Goal: Communication & Community: Answer question/provide support

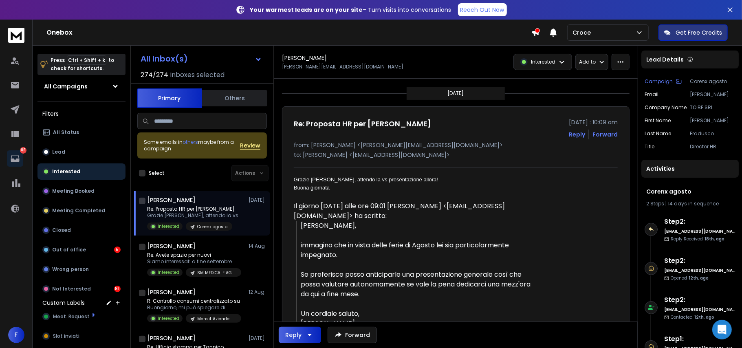
click at [115, 247] on div "5" at bounding box center [117, 250] width 7 height 7
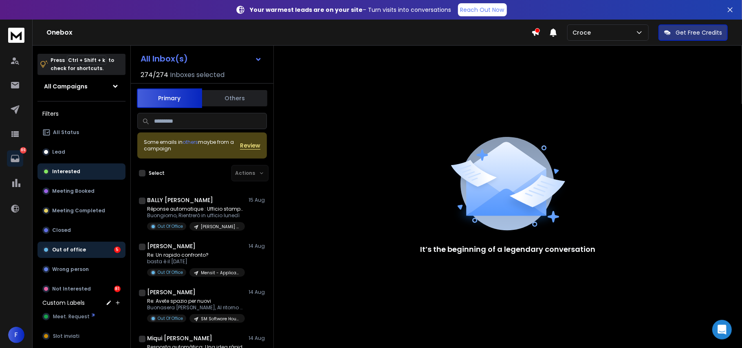
click at [100, 175] on button "Interested" at bounding box center [82, 171] width 88 height 16
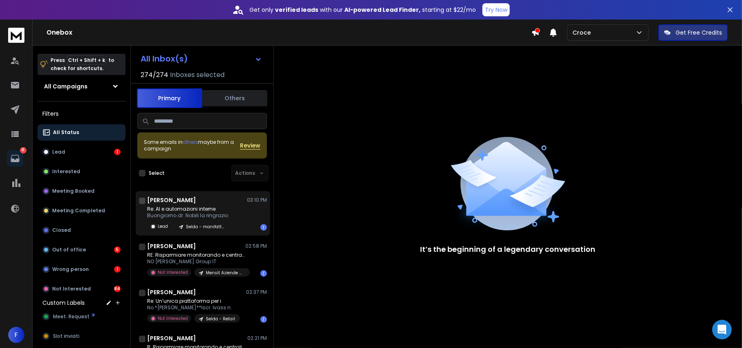
click at [221, 212] on p "Buongiorno dr. Nobili la ringrazio" at bounding box center [188, 215] width 83 height 7
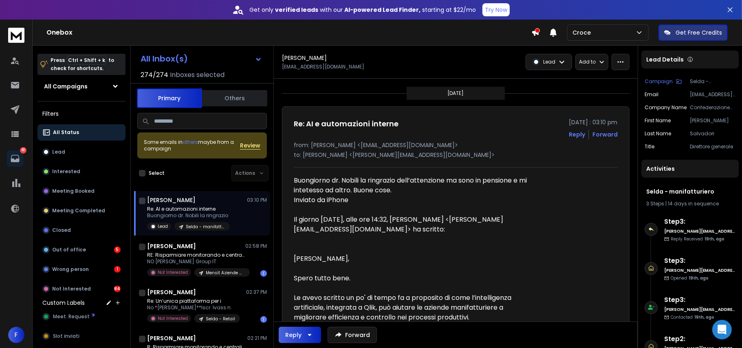
click at [558, 63] on div "Lead" at bounding box center [549, 61] width 46 height 15
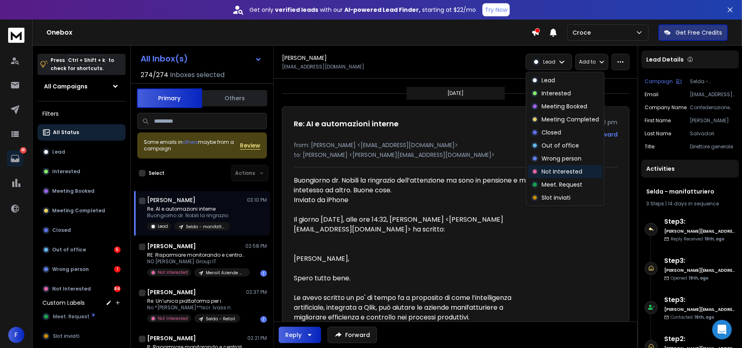
click at [557, 173] on p "Not Interested" at bounding box center [562, 172] width 41 height 8
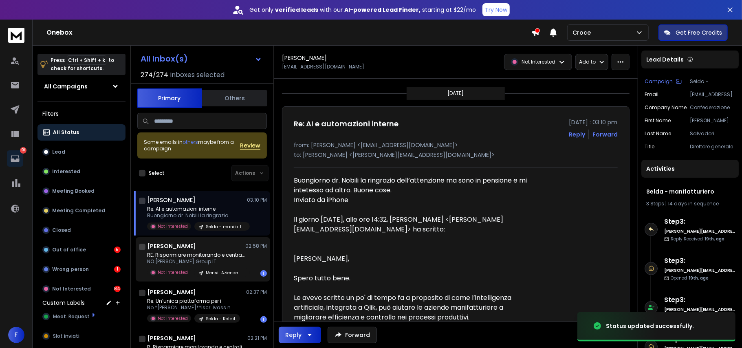
click at [231, 260] on p "NO [PERSON_NAME] Group IT" at bounding box center [196, 261] width 98 height 7
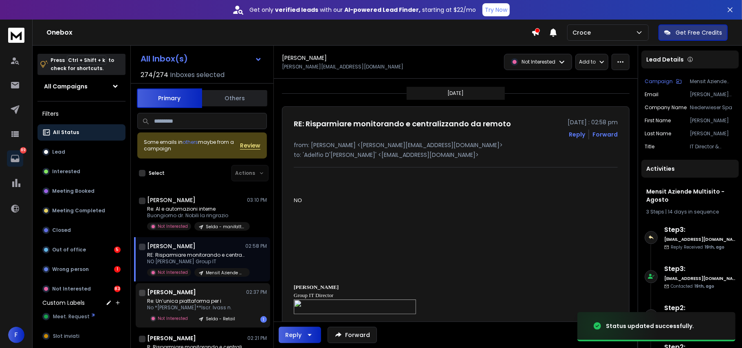
click at [222, 303] on p "Re: Un’unica piattaforma per i" at bounding box center [193, 301] width 93 height 7
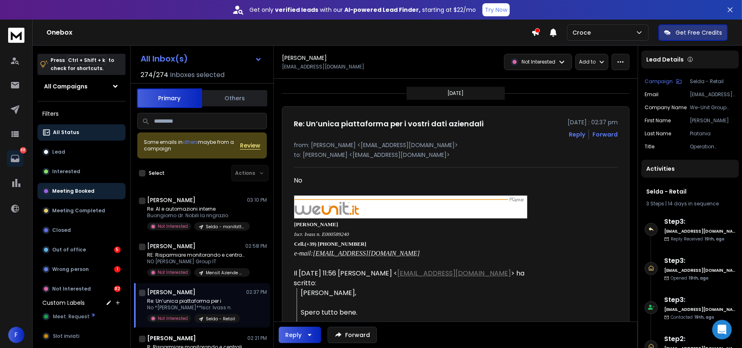
click at [93, 190] on button "Meeting Booked" at bounding box center [82, 191] width 88 height 16
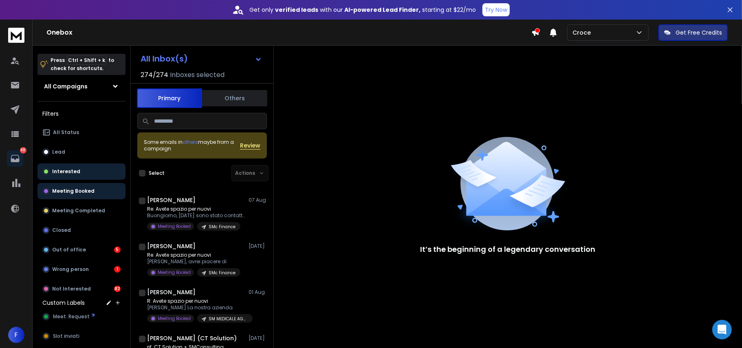
click at [99, 171] on button "Interested" at bounding box center [82, 171] width 88 height 16
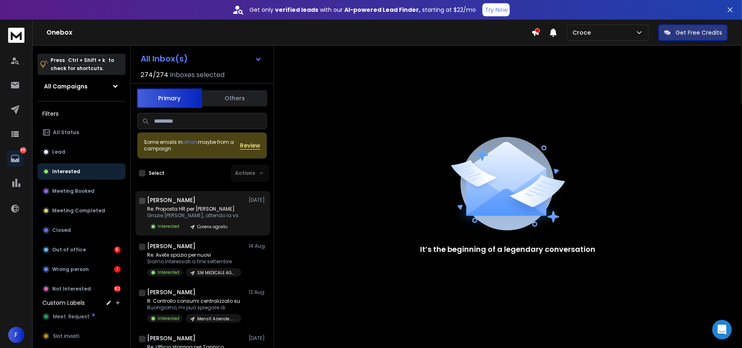
click at [232, 220] on div "Re: Proposta HR per Vito Grazie Francesco, attendo la vs Interested Corenx agos…" at bounding box center [207, 218] width 120 height 25
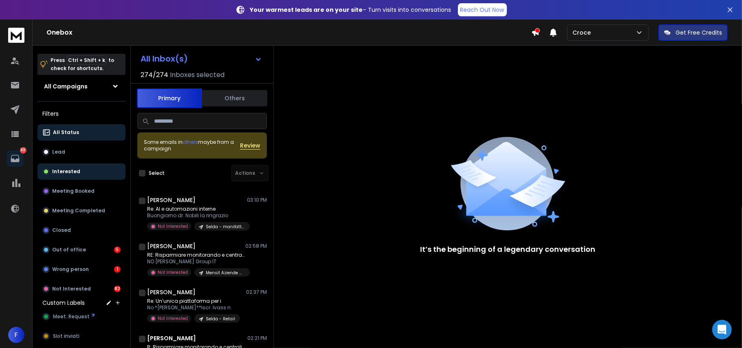
click at [77, 175] on div "Interested" at bounding box center [61, 171] width 38 height 7
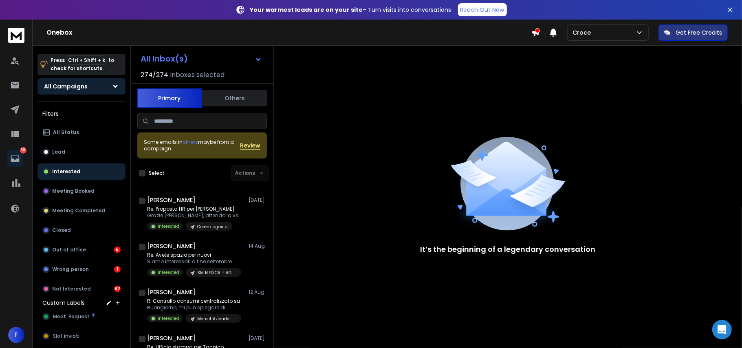
click at [116, 85] on icon at bounding box center [115, 86] width 7 height 7
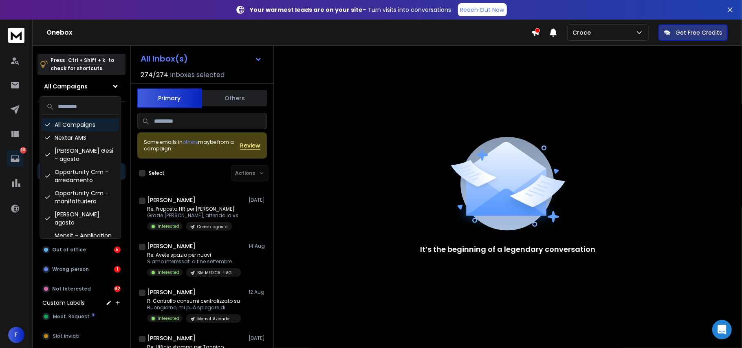
click at [102, 128] on div "All Campaigns" at bounding box center [80, 124] width 77 height 13
click at [85, 210] on div "[PERSON_NAME] agosto" at bounding box center [80, 218] width 77 height 21
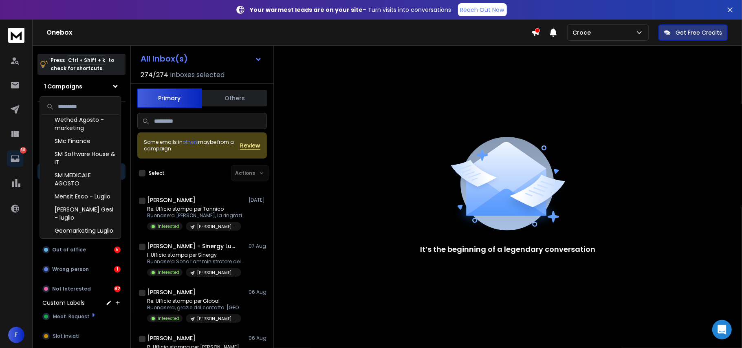
scroll to position [393, 0]
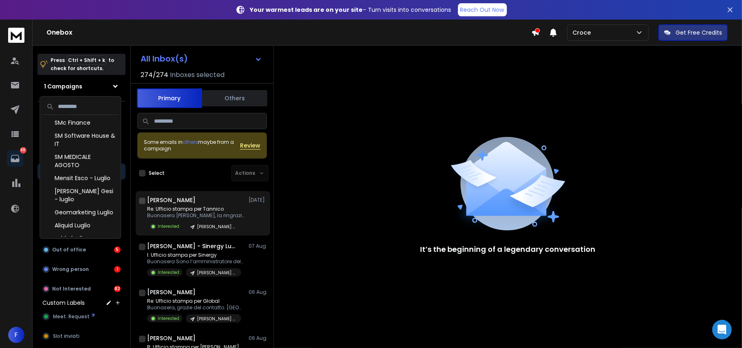
click at [199, 219] on p "Buonasera [PERSON_NAME], la ringrazio per" at bounding box center [196, 215] width 98 height 7
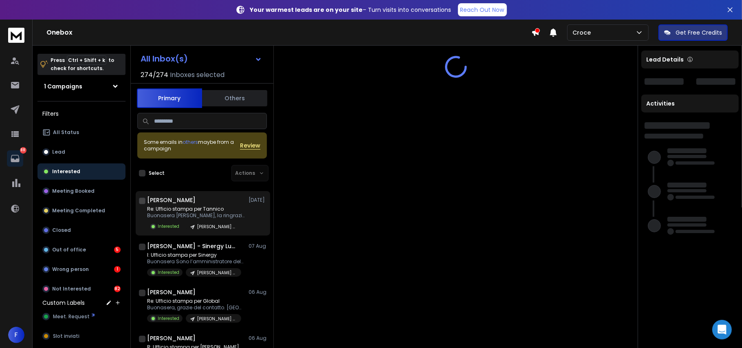
scroll to position [98, 0]
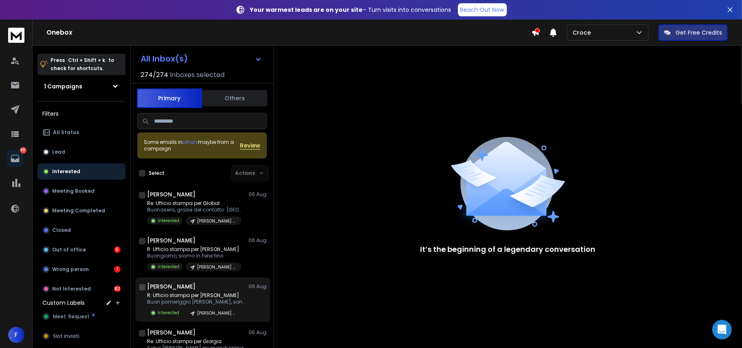
click at [198, 305] on div "R: Ufficio stampa per [PERSON_NAME] pomeriggio [PERSON_NAME], sono [PERSON_NAME…" at bounding box center [196, 304] width 98 height 25
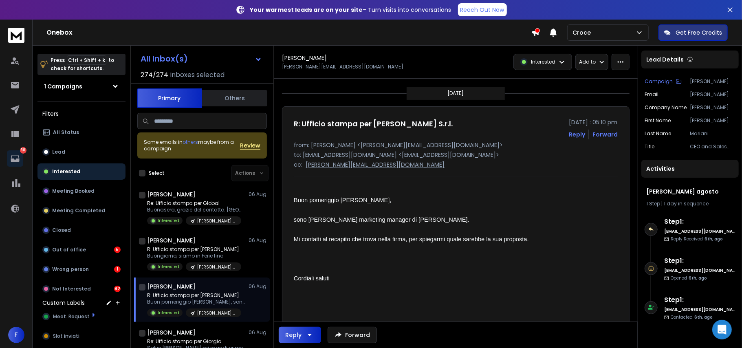
scroll to position [105, 0]
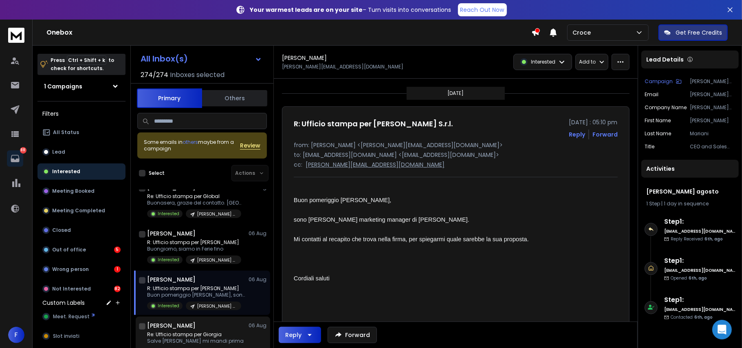
click at [236, 327] on div "[PERSON_NAME] [DATE]" at bounding box center [207, 326] width 120 height 8
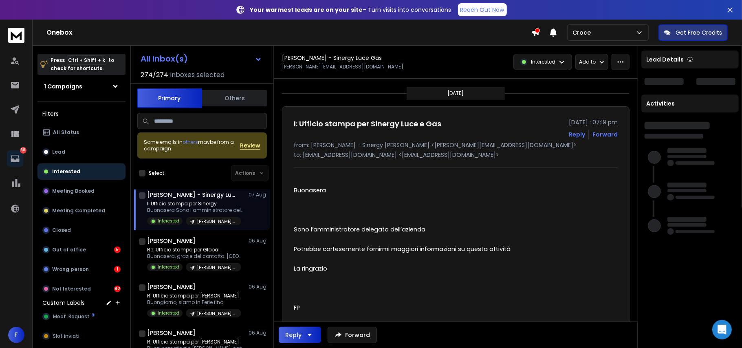
scroll to position [0, 0]
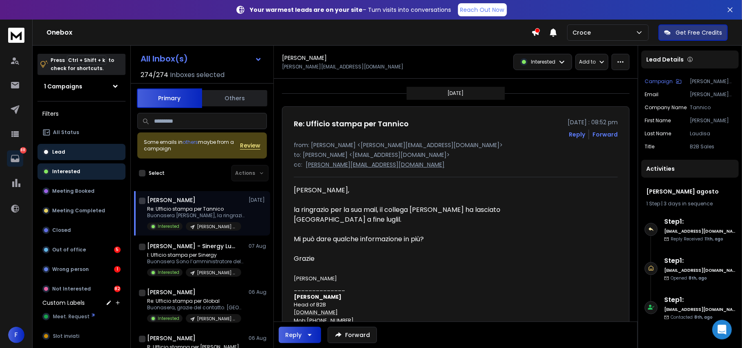
click at [108, 154] on button "Lead" at bounding box center [82, 152] width 88 height 16
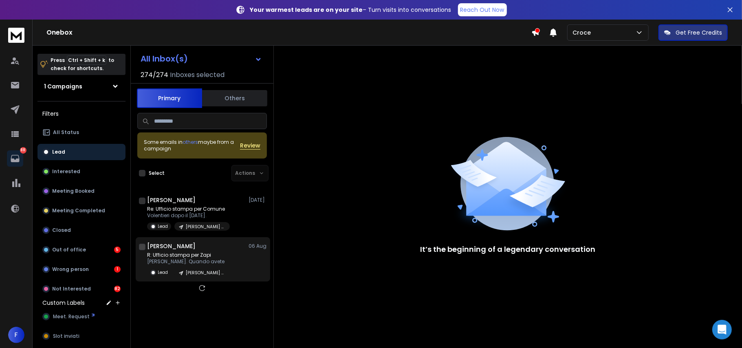
click at [237, 237] on div "[PERSON_NAME] [DATE] R: Ufficio stampa per [PERSON_NAME]. Quando avete Lead [PE…" at bounding box center [203, 259] width 135 height 44
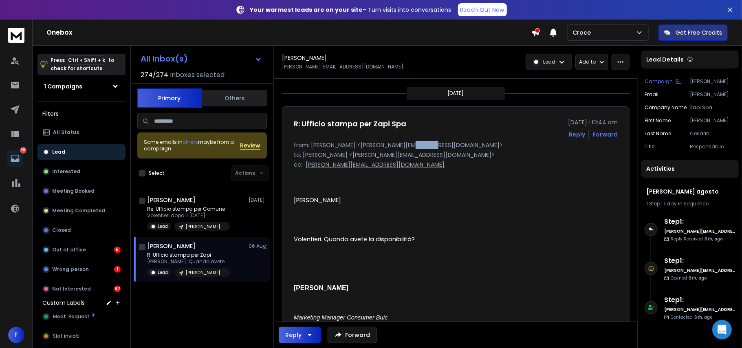
drag, startPoint x: 402, startPoint y: 145, endPoint x: 417, endPoint y: 145, distance: 15.9
click at [417, 145] on p "from: [PERSON_NAME] <[PERSON_NAME][EMAIL_ADDRESS][DOMAIN_NAME]>" at bounding box center [456, 145] width 324 height 8
copy p "[DOMAIN_NAME]"
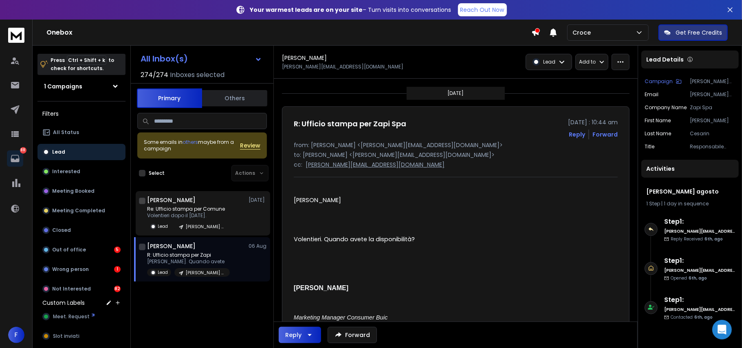
click at [255, 219] on div "Re: Ufficio stampa per Comune Volentieri dopo il [DATE]. Lead [PERSON_NAME] ago…" at bounding box center [207, 218] width 120 height 25
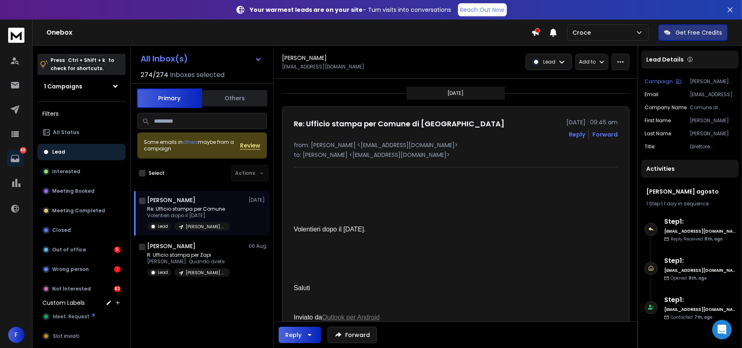
drag, startPoint x: 409, startPoint y: 144, endPoint x: 459, endPoint y: 145, distance: 50.2
click at [459, 145] on p "from: [PERSON_NAME] <[EMAIL_ADDRESS][DOMAIN_NAME]>" at bounding box center [456, 145] width 324 height 8
copy p "[DOMAIN_NAME]"
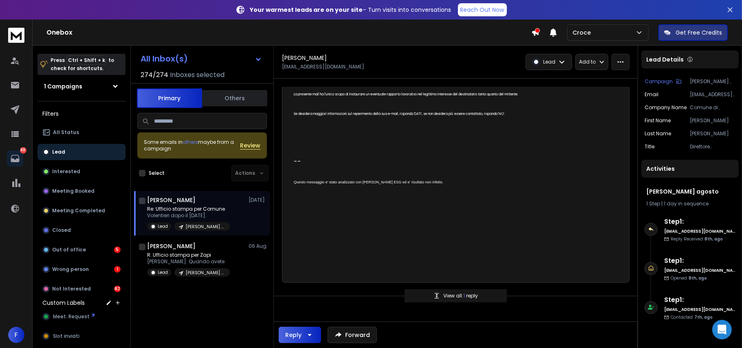
scroll to position [833, 0]
click at [475, 298] on p "View all 1 reply" at bounding box center [461, 296] width 35 height 7
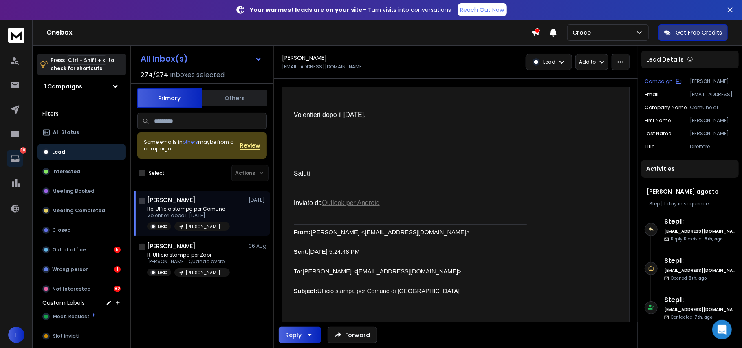
scroll to position [0, 0]
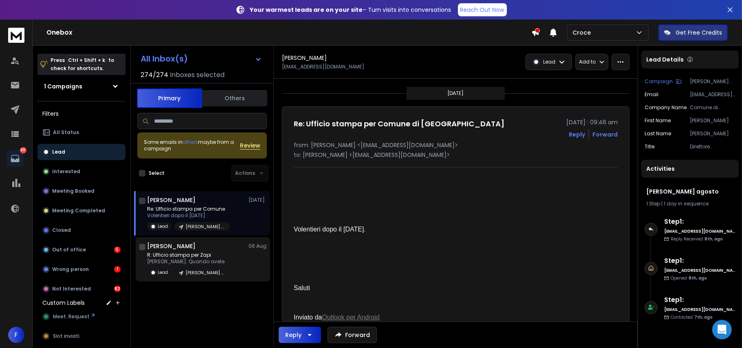
click at [230, 260] on p "[PERSON_NAME]. Quando avete" at bounding box center [188, 261] width 83 height 7
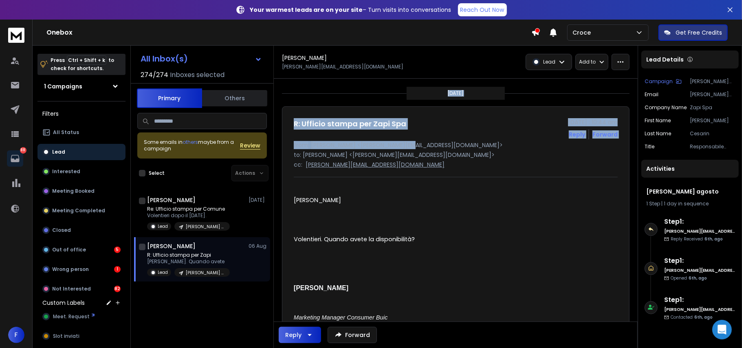
drag, startPoint x: 400, startPoint y: 92, endPoint x: 411, endPoint y: 92, distance: 11.0
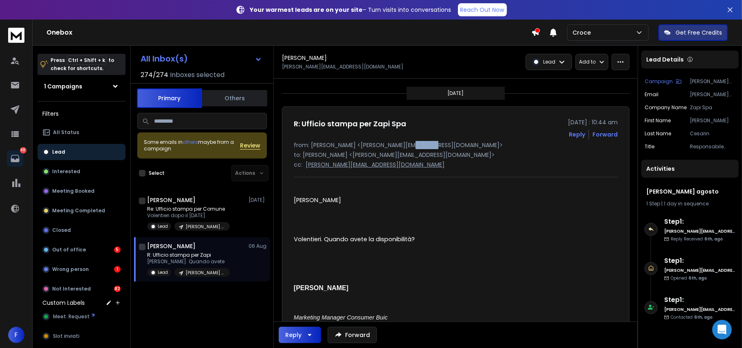
drag, startPoint x: 418, startPoint y: 147, endPoint x: 402, endPoint y: 149, distance: 16.9
click at [402, 149] on div "R: Ufficio stampa per Zapi Spa [DATE] : 10:44 am Reply Forward from: [PERSON_NA…" at bounding box center [456, 143] width 324 height 51
copy p "[DOMAIN_NAME]"
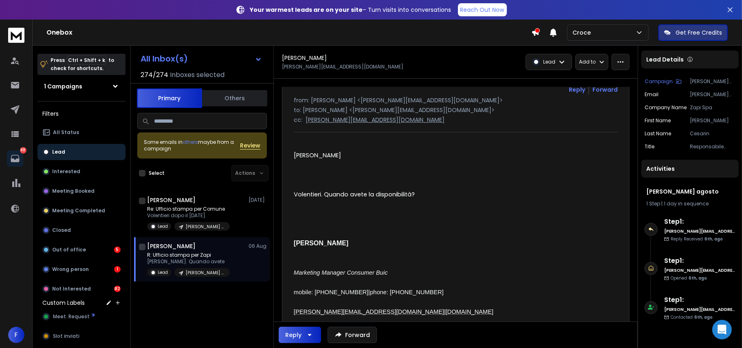
scroll to position [48, 0]
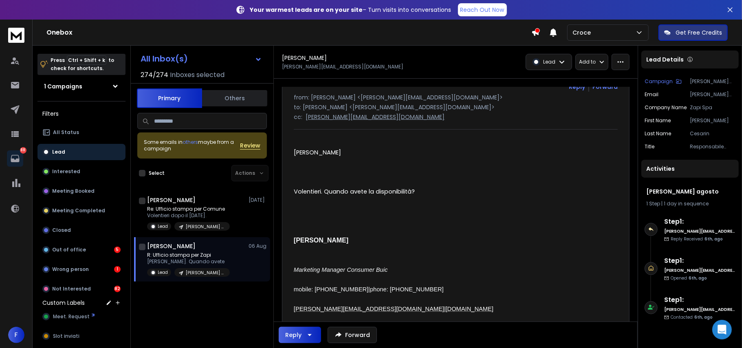
click at [408, 227] on div "[PERSON_NAME] Marketing Manager Consumer Buic mobile: [PHONE_NUMBER]|phone: [PH…" at bounding box center [413, 321] width 238 height 191
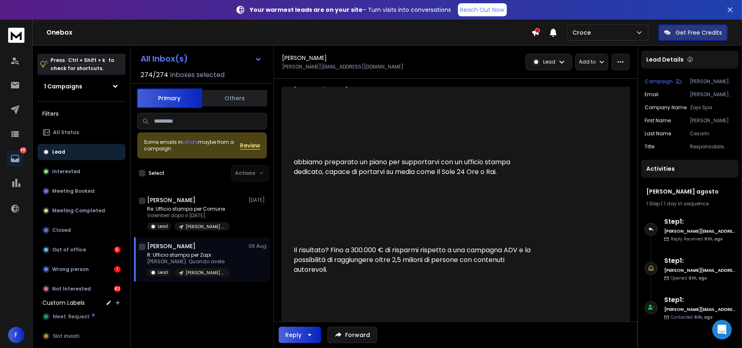
scroll to position [625, 0]
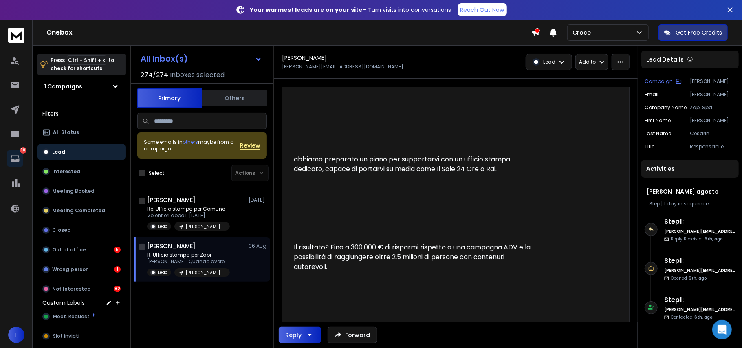
click at [555, 61] on p "Lead" at bounding box center [549, 62] width 12 height 7
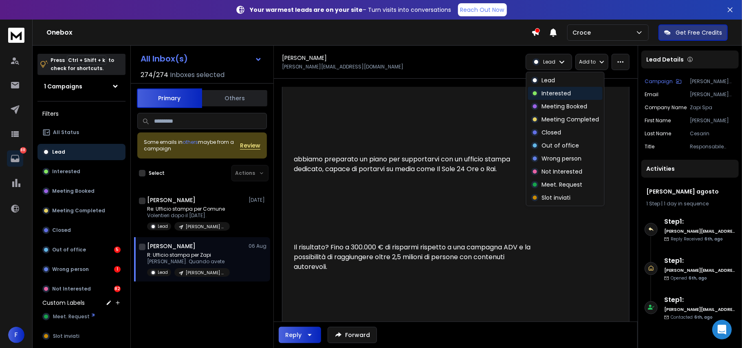
click at [557, 94] on p "Interested" at bounding box center [556, 93] width 29 height 8
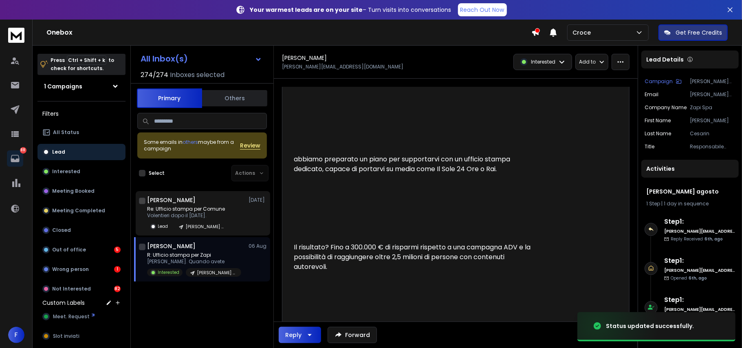
click at [235, 209] on div "Re: Ufficio stampa per Comune Volentieri dopo il [DATE]. Lead [PERSON_NAME] ago…" at bounding box center [207, 218] width 120 height 25
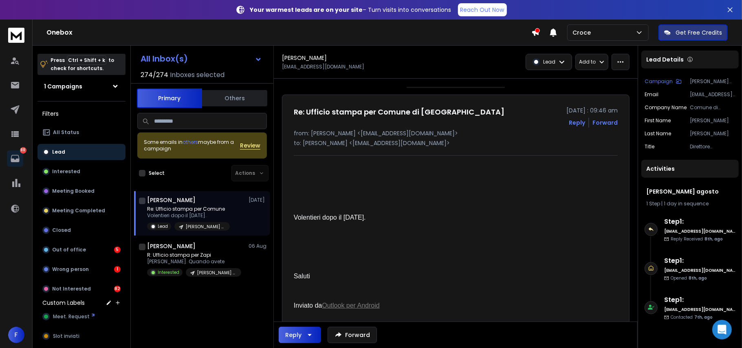
scroll to position [0, 0]
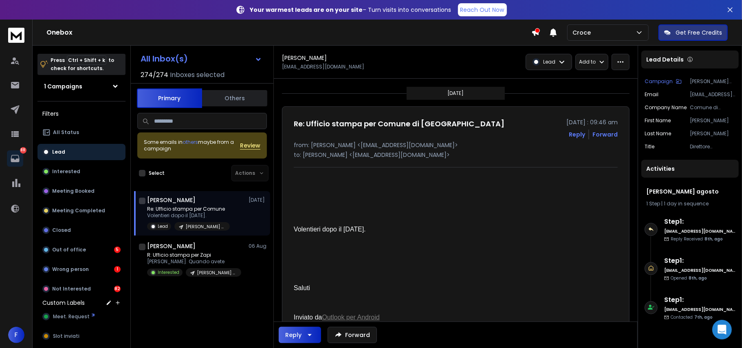
click at [289, 333] on div "Reply" at bounding box center [293, 335] width 16 height 8
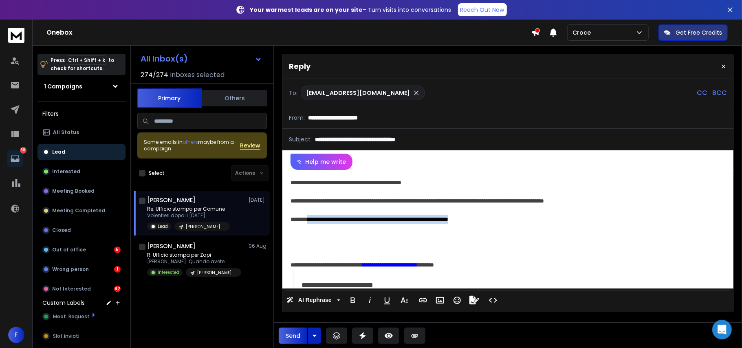
drag, startPoint x: 484, startPoint y: 219, endPoint x: 312, endPoint y: 220, distance: 171.6
click at [312, 220] on div "**********" at bounding box center [503, 219] width 424 height 9
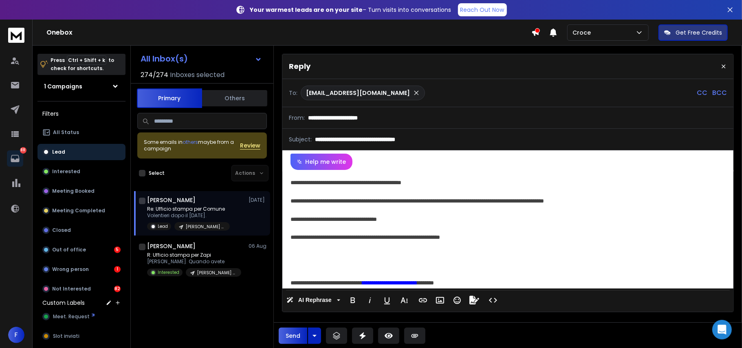
click at [457, 237] on div "**********" at bounding box center [503, 228] width 424 height 27
click at [455, 237] on div "**********" at bounding box center [503, 228] width 424 height 27
click at [498, 238] on div "**********" at bounding box center [503, 228] width 424 height 27
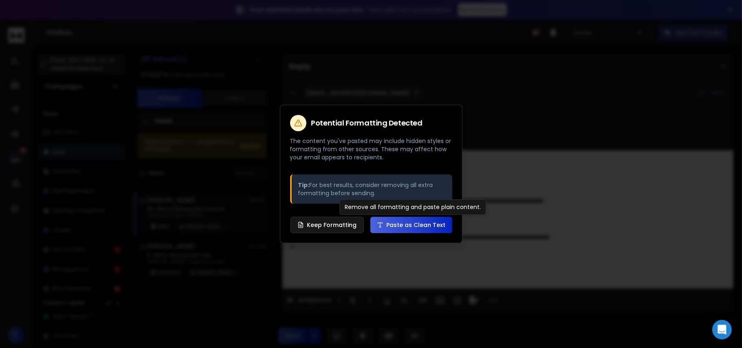
click at [432, 222] on button "Paste as Clean Text" at bounding box center [412, 225] width 82 height 16
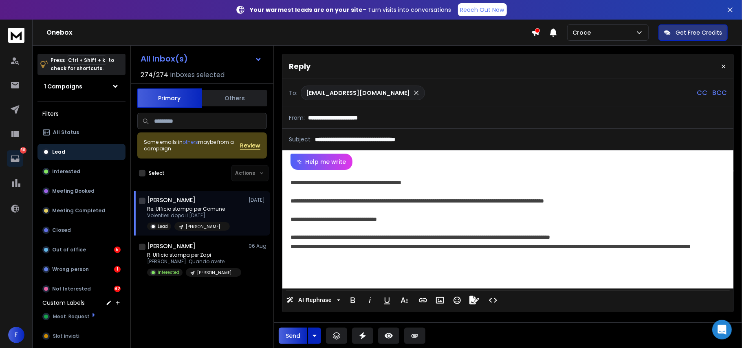
click at [295, 246] on div "**********" at bounding box center [503, 251] width 424 height 18
click at [356, 258] on div "**********" at bounding box center [503, 251] width 424 height 18
click at [391, 256] on div "**********" at bounding box center [503, 251] width 424 height 18
click at [301, 245] on div "**********" at bounding box center [503, 251] width 424 height 18
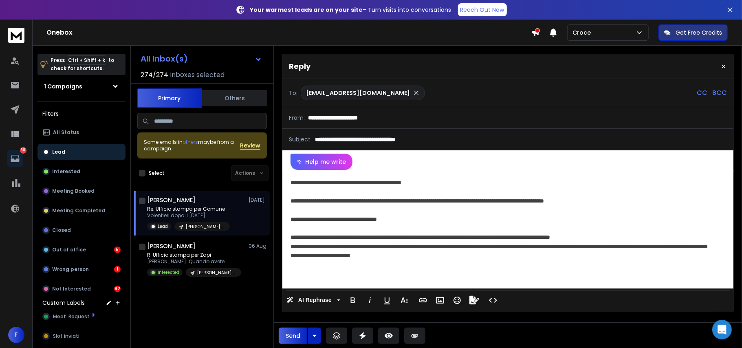
click at [378, 245] on div "**********" at bounding box center [503, 251] width 424 height 18
click at [530, 255] on div "**********" at bounding box center [503, 251] width 424 height 18
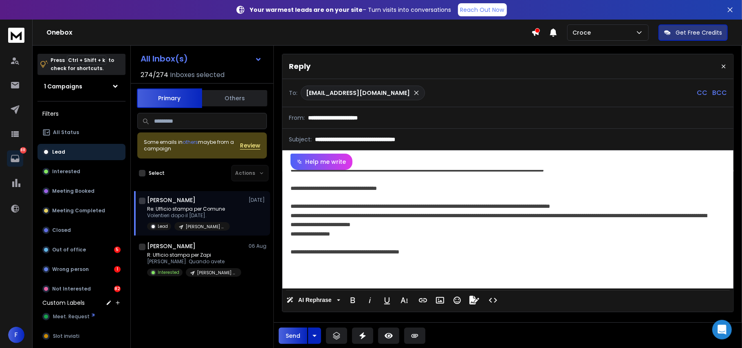
scroll to position [23, 0]
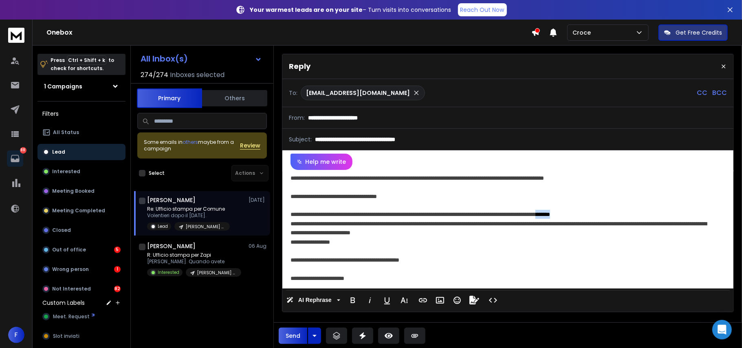
drag, startPoint x: 624, startPoint y: 214, endPoint x: 601, endPoint y: 217, distance: 23.1
click at [601, 217] on div "**********" at bounding box center [503, 205] width 424 height 27
click at [413, 338] on icon at bounding box center [415, 336] width 8 height 8
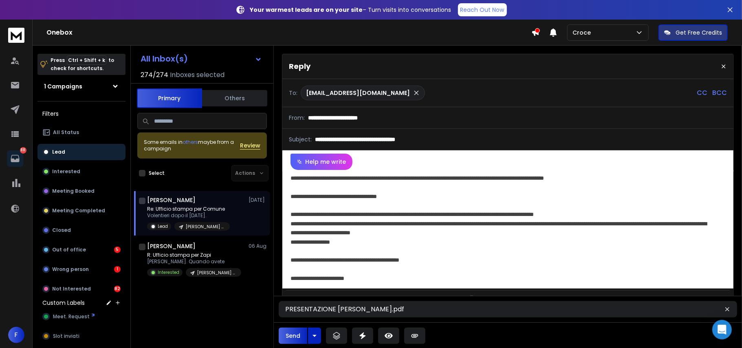
click at [294, 338] on button "Send" at bounding box center [293, 336] width 29 height 16
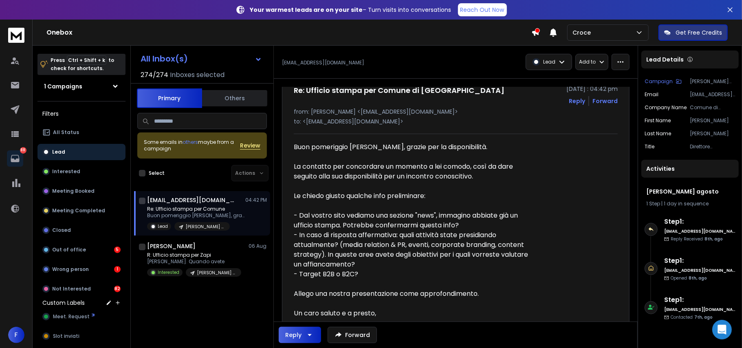
scroll to position [50, 0]
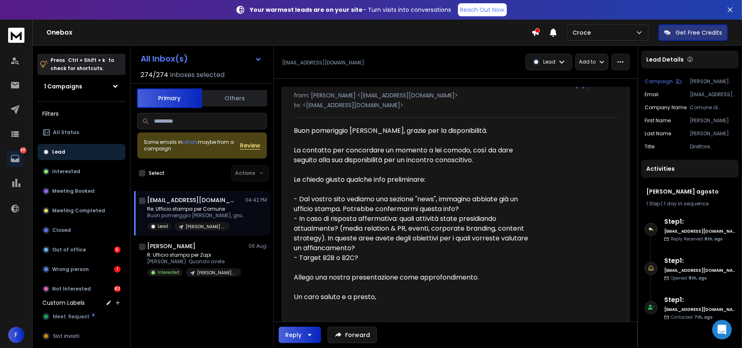
click at [558, 64] on div "Lead" at bounding box center [549, 61] width 46 height 15
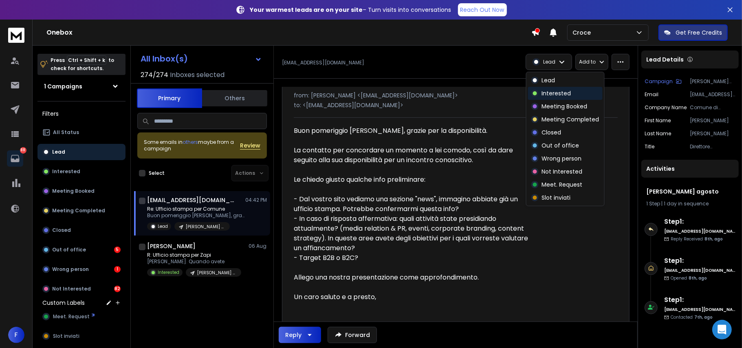
click at [554, 92] on p "Interested" at bounding box center [556, 93] width 29 height 8
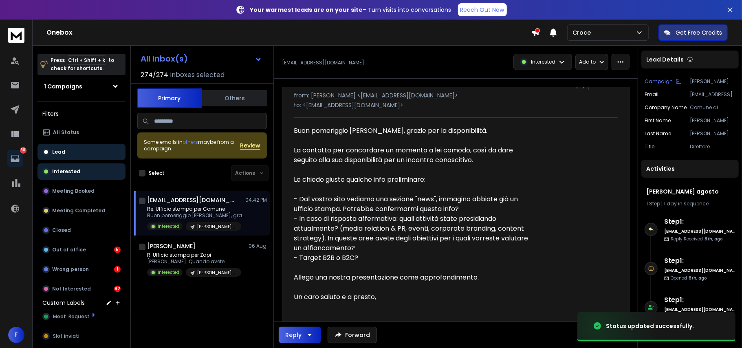
click at [100, 177] on button "Interested" at bounding box center [82, 171] width 88 height 16
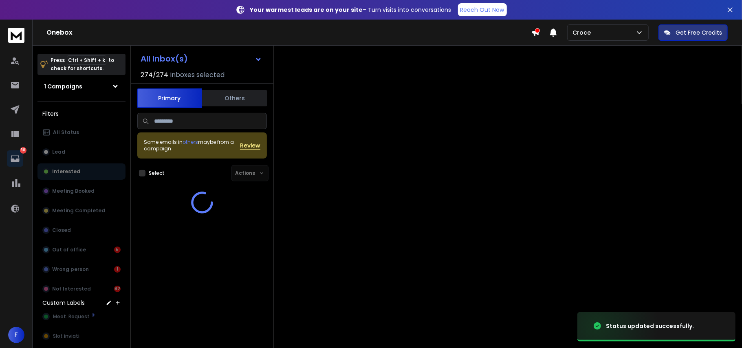
scroll to position [0, 0]
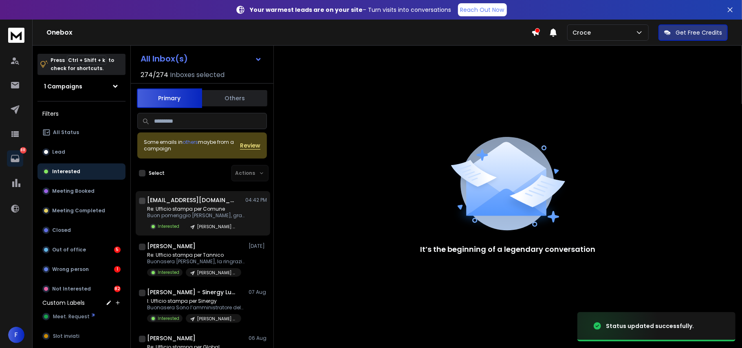
click at [202, 211] on p "Re: Ufficio stampa per Comune" at bounding box center [196, 209] width 98 height 7
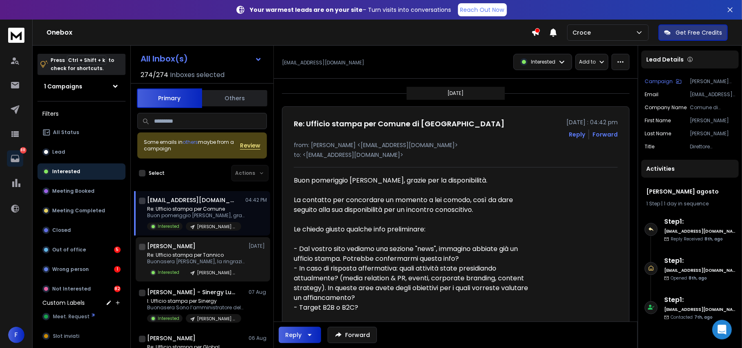
click at [206, 271] on p "[PERSON_NAME] agosto" at bounding box center [216, 273] width 39 height 6
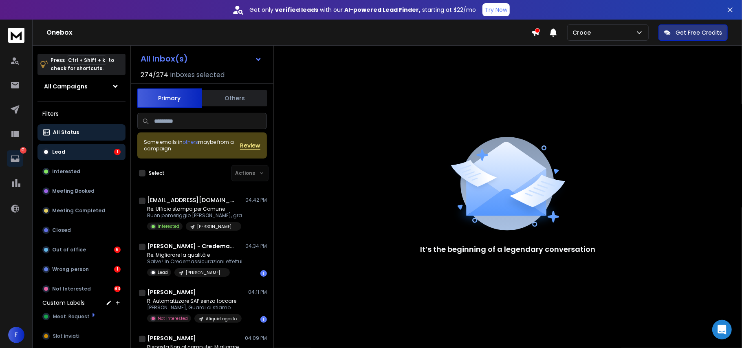
drag, startPoint x: 0, startPoint y: 0, endPoint x: 82, endPoint y: 154, distance: 174.2
click at [82, 154] on button "Lead 1" at bounding box center [82, 152] width 88 height 16
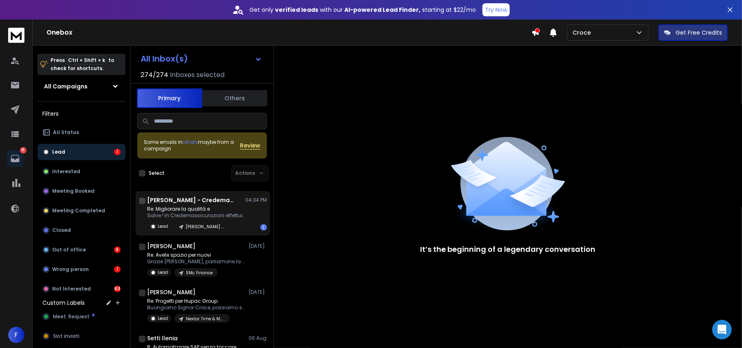
click at [219, 213] on p "Salve ! In Credemassicurazioni effettuiamo" at bounding box center [196, 215] width 98 height 7
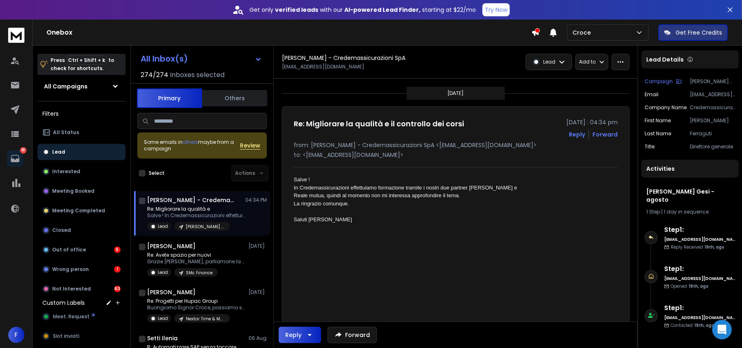
click at [555, 67] on div "Lead" at bounding box center [549, 61] width 46 height 15
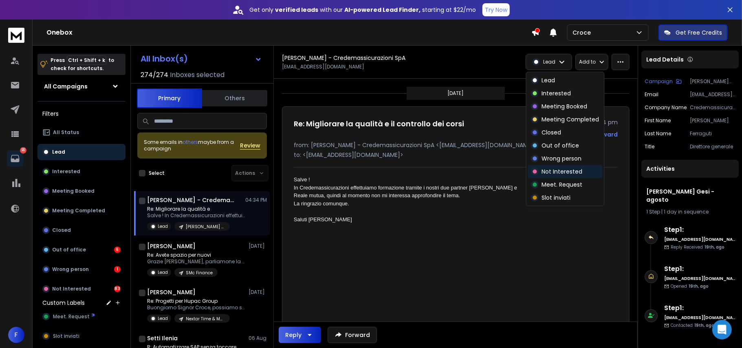
click at [558, 171] on p "Not Interested" at bounding box center [562, 172] width 41 height 8
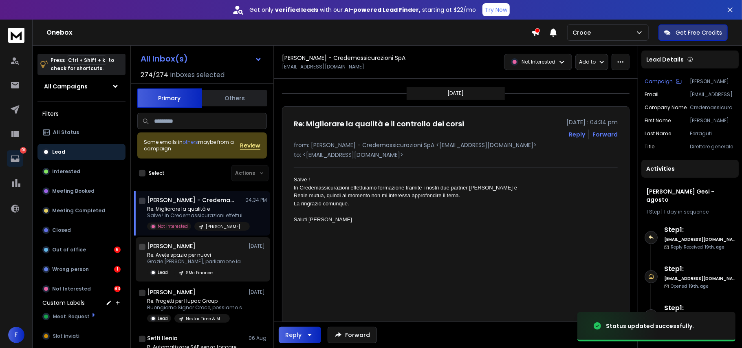
click at [241, 247] on div "Davide Galante 08 Aug" at bounding box center [207, 246] width 120 height 8
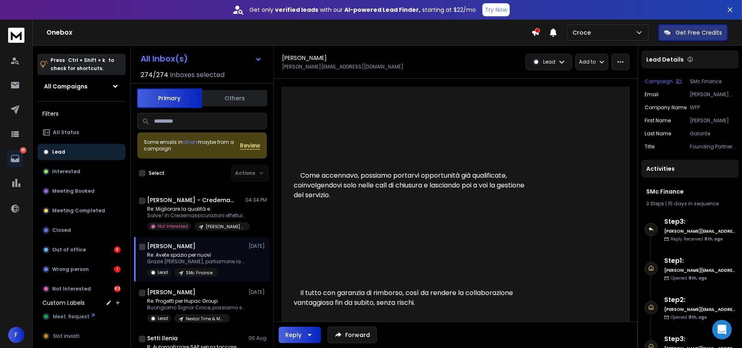
scroll to position [648, 0]
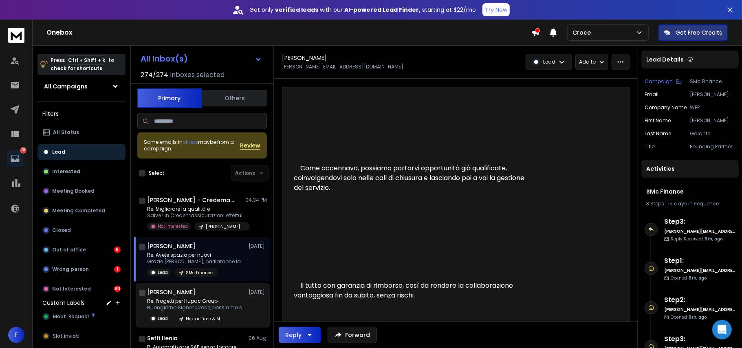
drag, startPoint x: 234, startPoint y: 291, endPoint x: 227, endPoint y: 305, distance: 16.1
click at [227, 305] on p "Buongiorno Signor Croce, possiamo sentirci" at bounding box center [196, 308] width 98 height 7
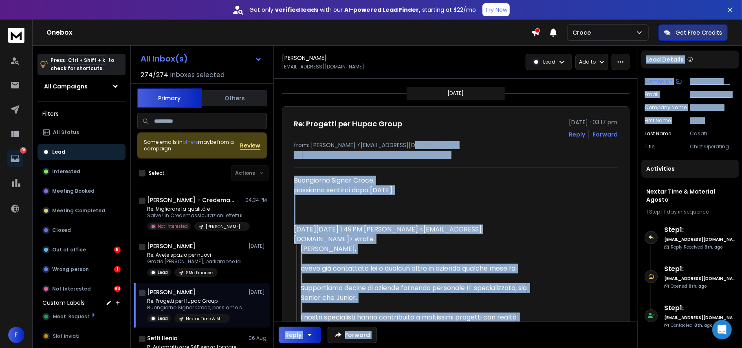
drag, startPoint x: 638, startPoint y: 128, endPoint x: 635, endPoint y: 146, distance: 18.3
click at [635, 146] on div "All Inbox(s) 274 / 274 Inboxes selected Primary Others Some emails in others ma…" at bounding box center [436, 220] width 612 height 348
click at [490, 254] on div at bounding box center [416, 259] width 231 height 10
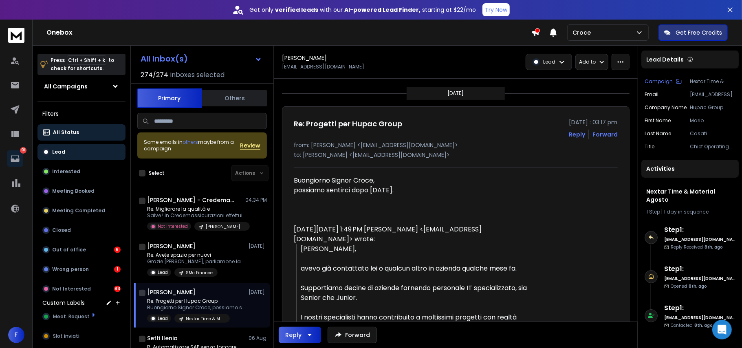
click at [82, 134] on button "All Status" at bounding box center [82, 132] width 88 height 16
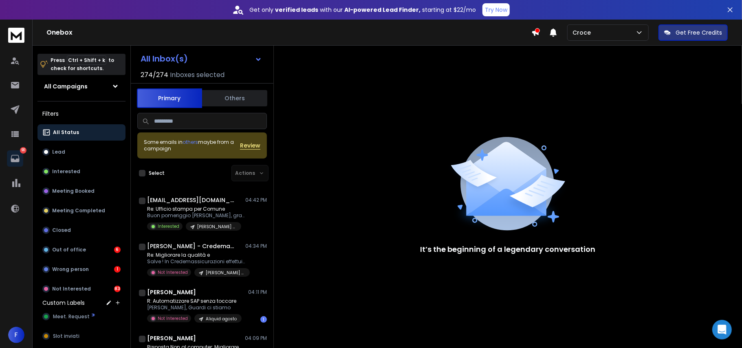
click at [199, 120] on input at bounding box center [202, 121] width 130 height 16
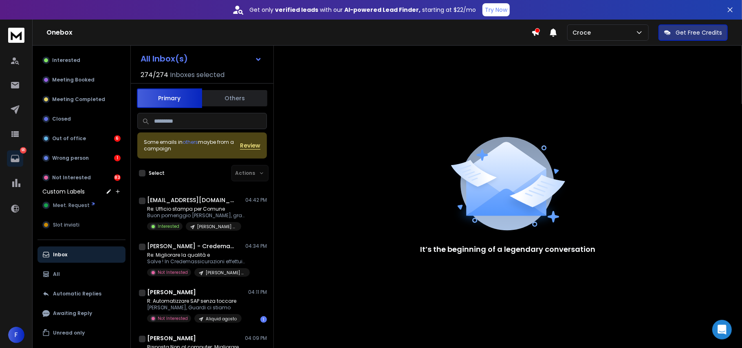
scroll to position [158, 0]
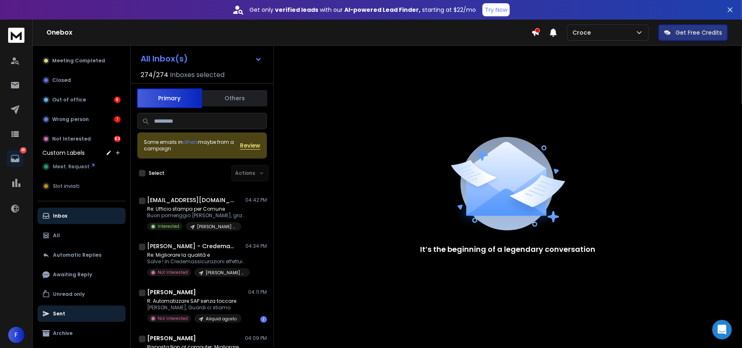
click at [108, 311] on button "Sent" at bounding box center [82, 314] width 88 height 16
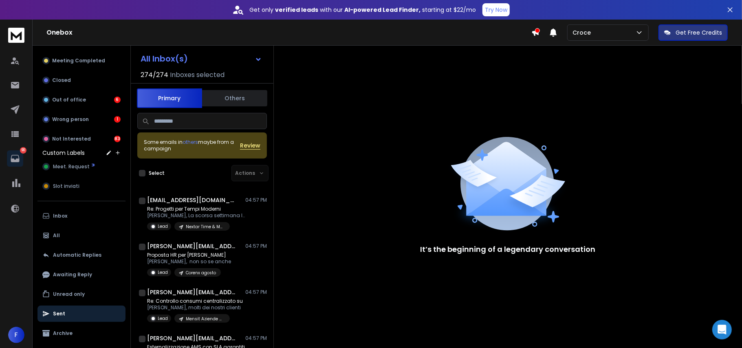
click at [198, 122] on input at bounding box center [202, 121] width 130 height 16
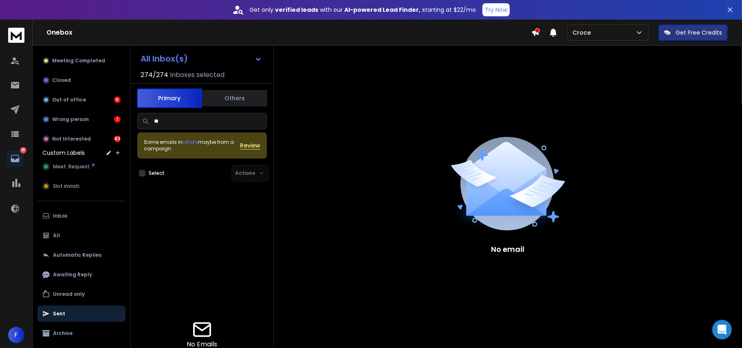
type input "*"
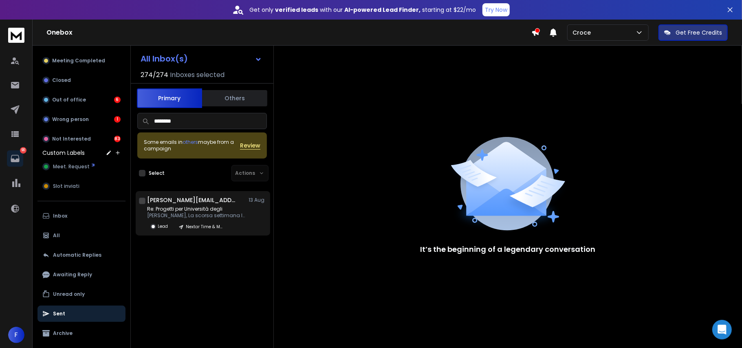
type input "********"
click at [219, 213] on p "Buongiorno Casalino, La scorsa settimana le" at bounding box center [196, 215] width 98 height 7
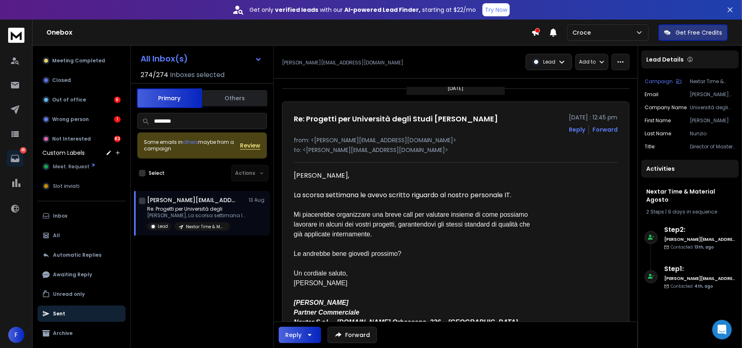
scroll to position [0, 0]
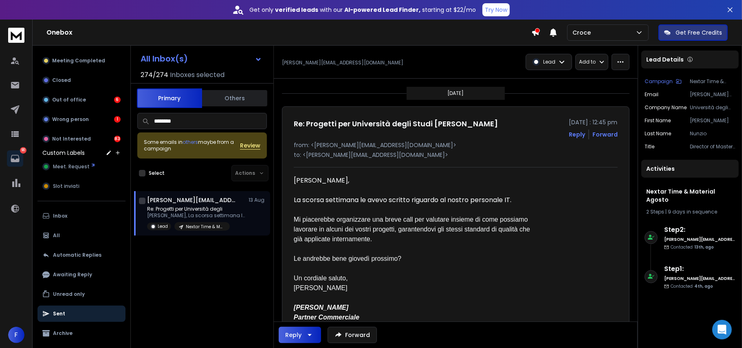
click at [621, 64] on icon "button" at bounding box center [620, 61] width 7 height 7
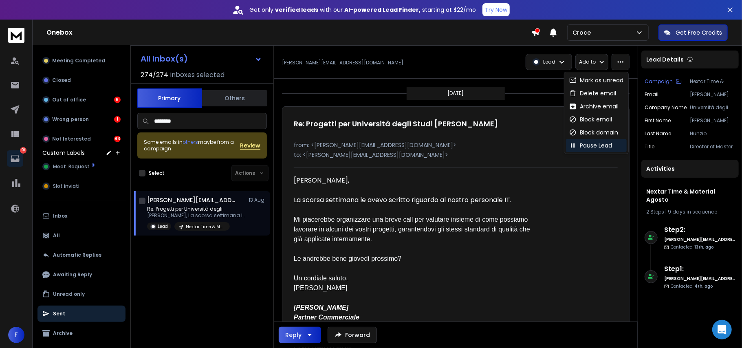
click at [607, 142] on div "Pause Lead" at bounding box center [591, 145] width 43 height 8
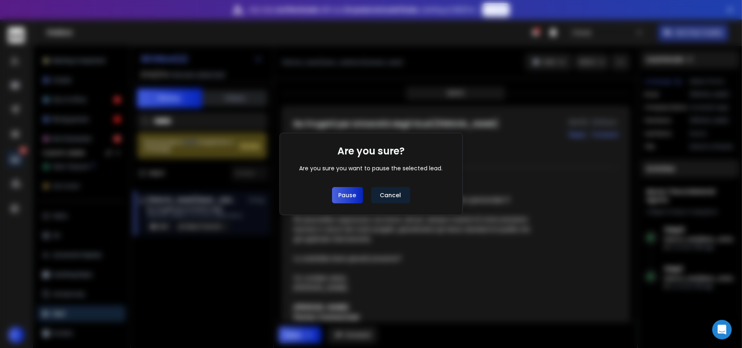
click at [353, 195] on button "Pause" at bounding box center [347, 195] width 31 height 16
